Goal: Task Accomplishment & Management: Use online tool/utility

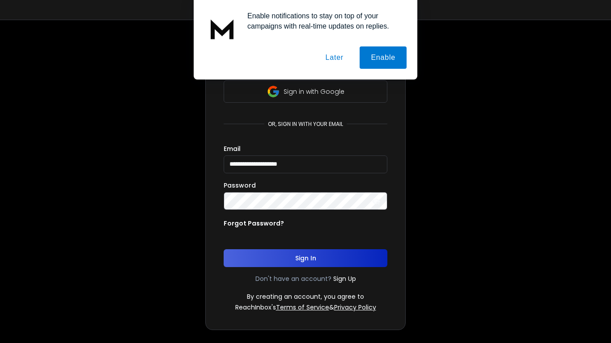
type input "**********"
click at [305, 258] on button "Sign In" at bounding box center [306, 259] width 164 height 18
